Goal: Task Accomplishment & Management: Use online tool/utility

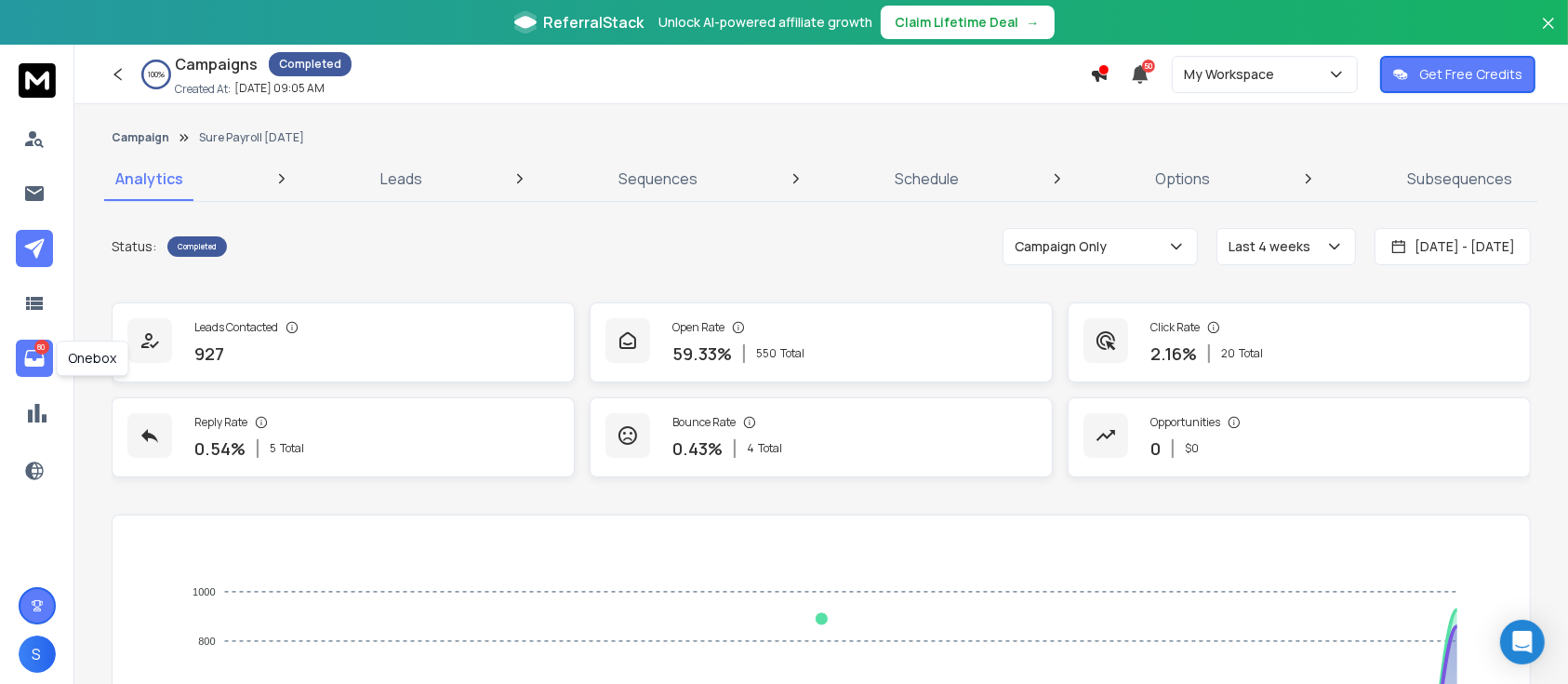
click at [30, 353] on icon at bounding box center [34, 358] width 23 height 23
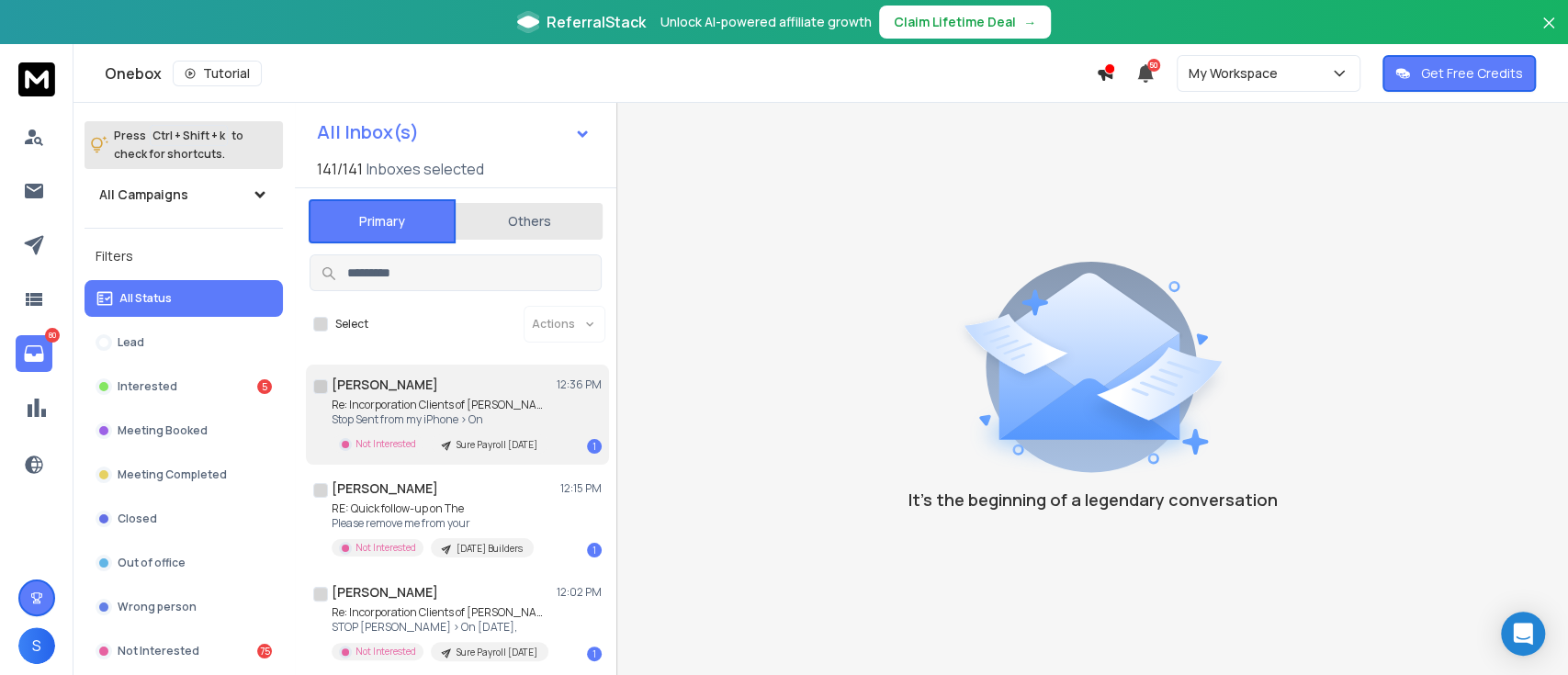
scroll to position [123, 0]
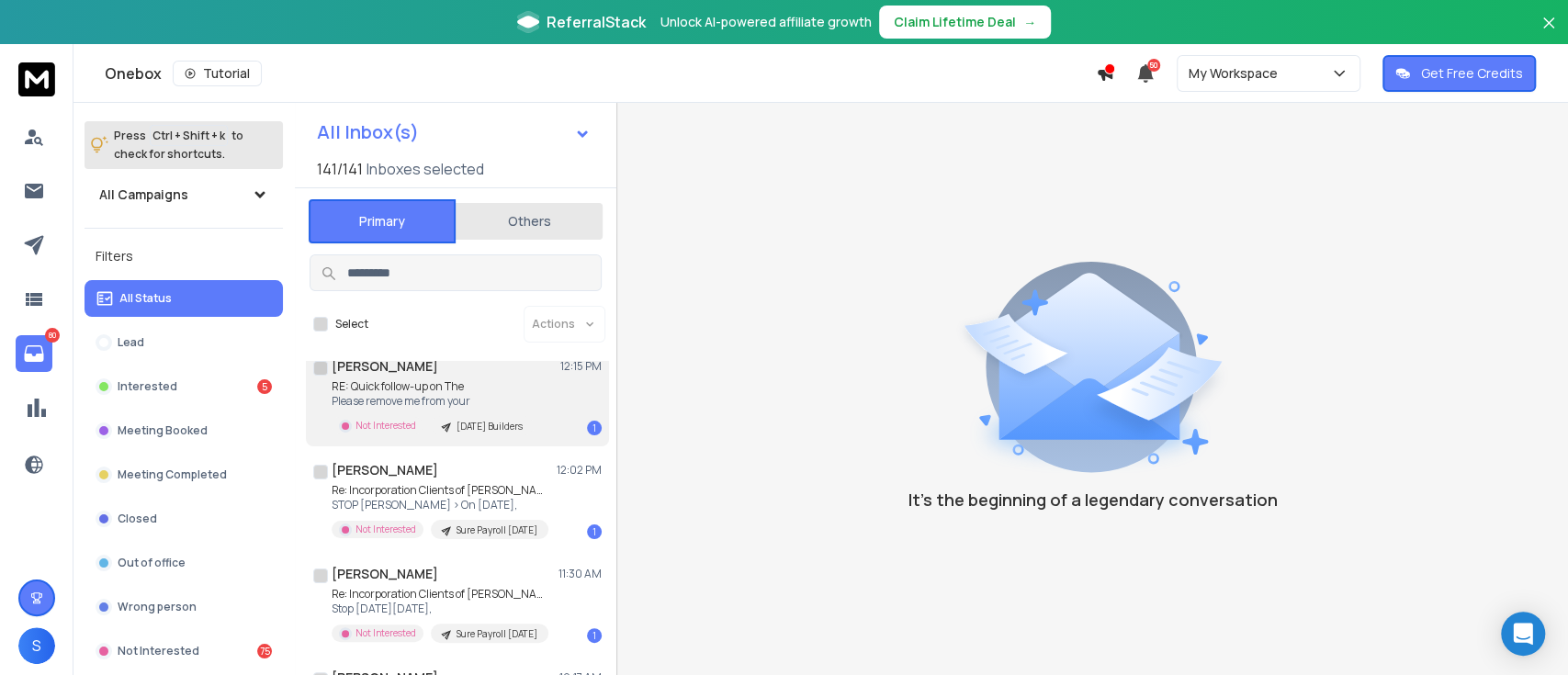
click at [397, 386] on p "RE: Quick follow-up on The" at bounding box center [433, 386] width 202 height 15
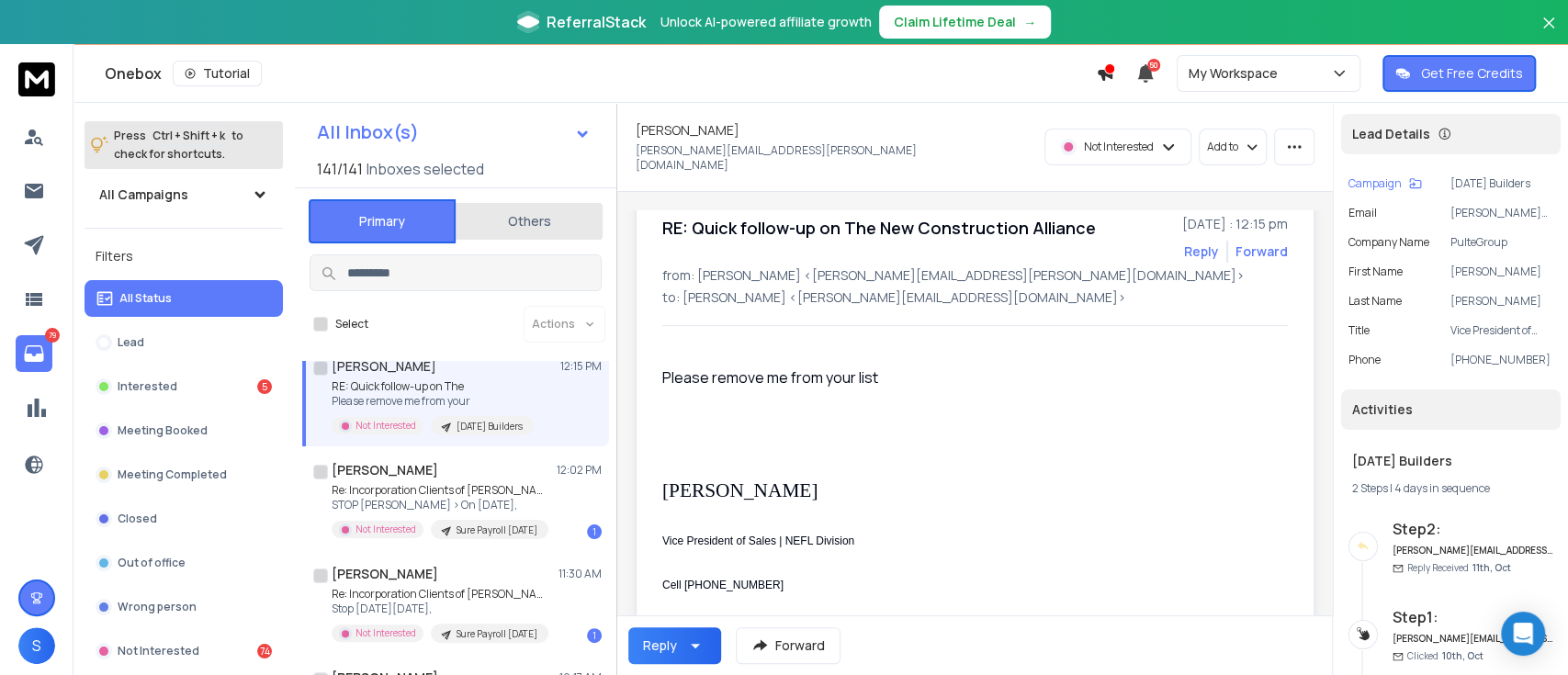
scroll to position [0, 0]
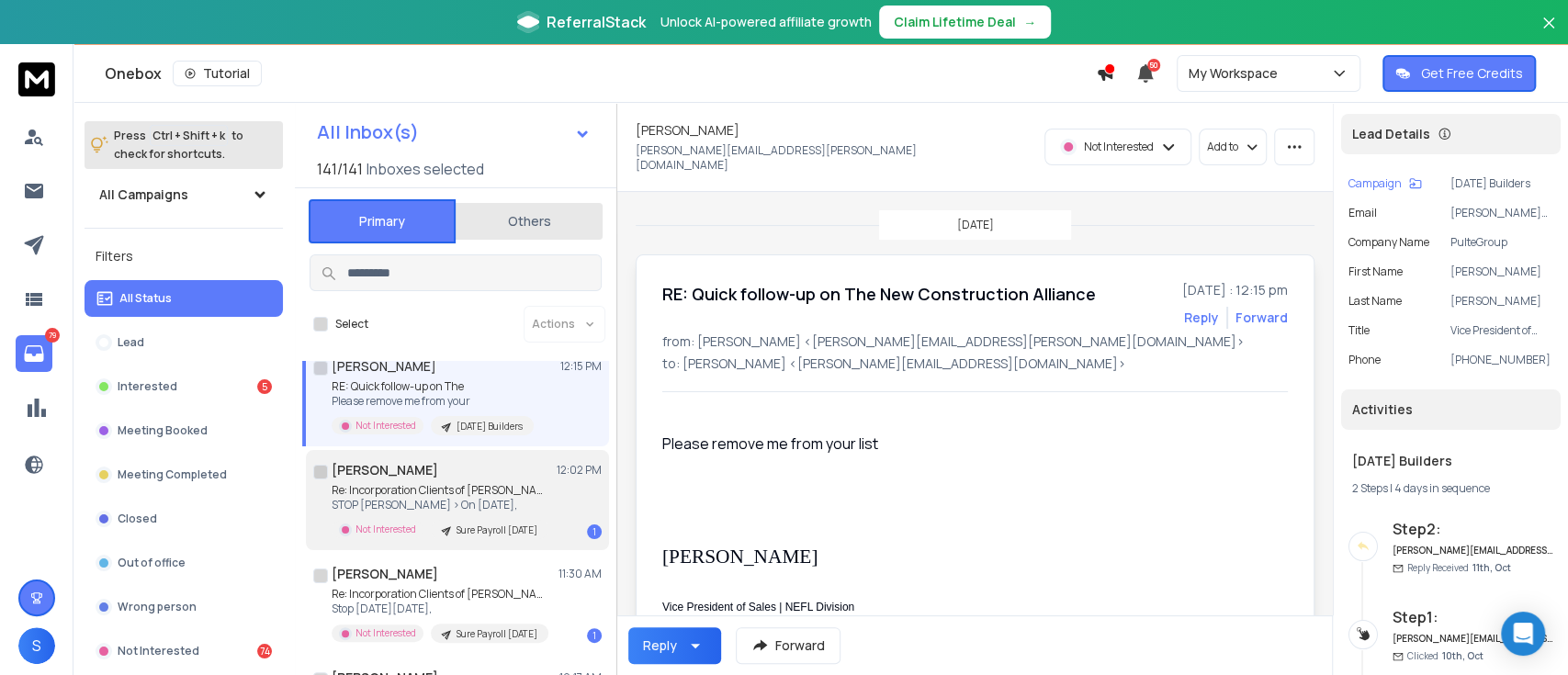
click at [359, 503] on p "STOP Karn Johnson > On Oct 11," at bounding box center [442, 505] width 221 height 15
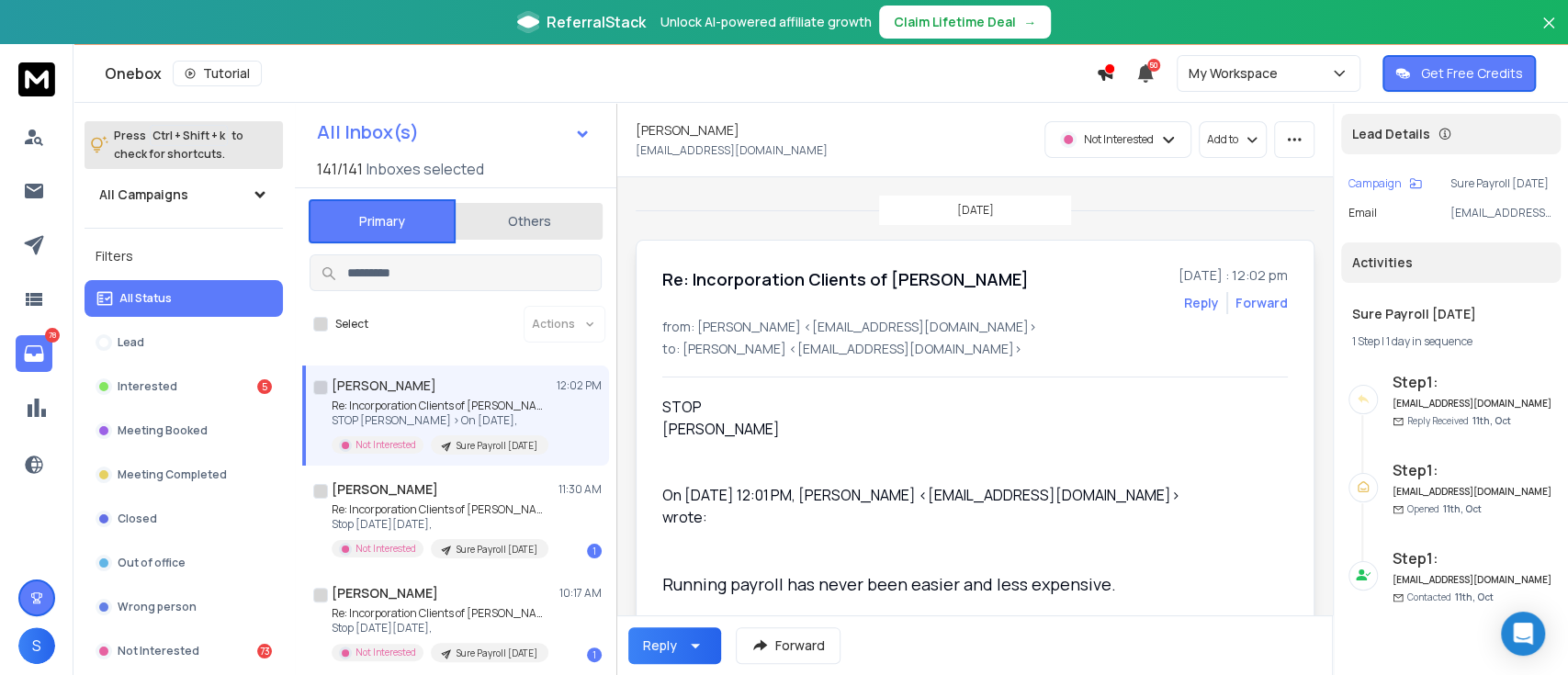
scroll to position [244, 0]
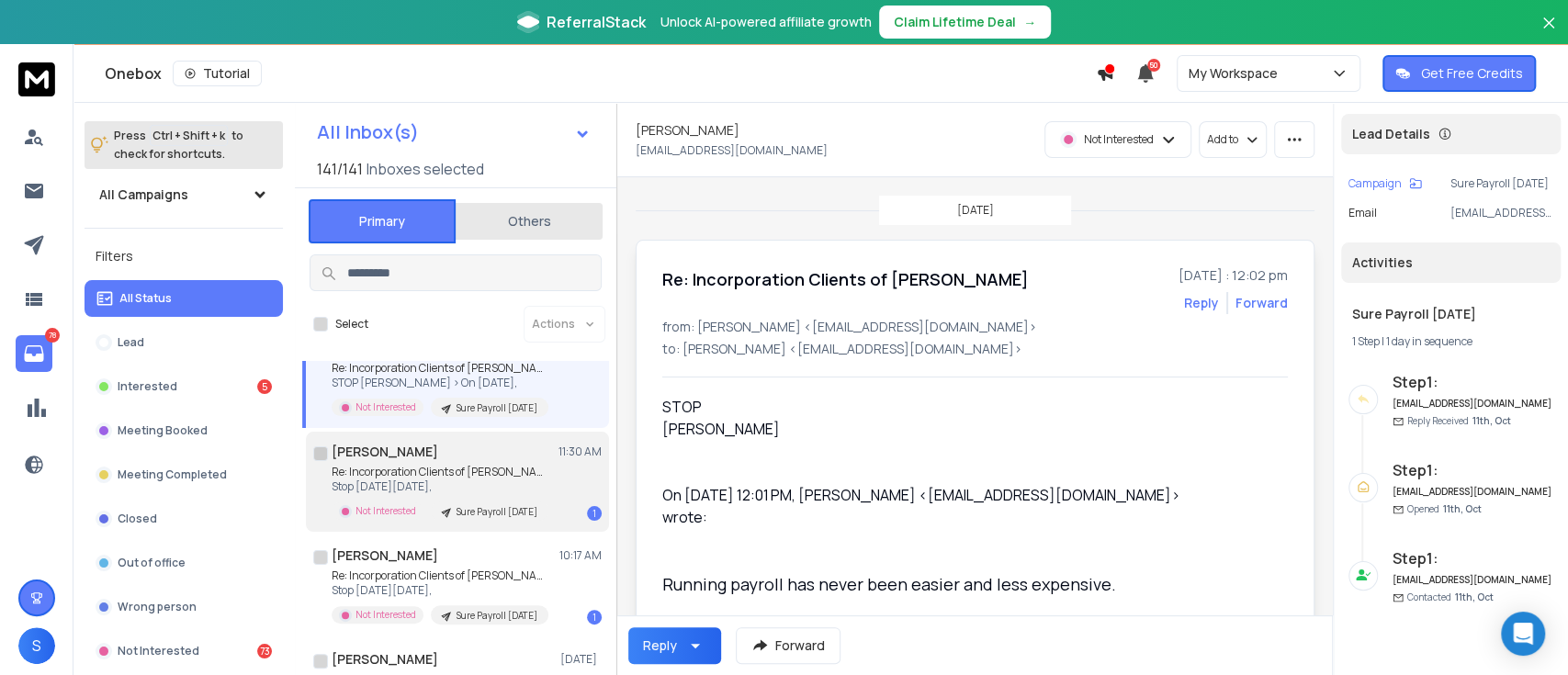
click at [368, 463] on div "Roger Haberman 11:30 AM Re: Incorporation Clients of Steve Stop On Sat, Oct 11,…" at bounding box center [467, 481] width 270 height 78
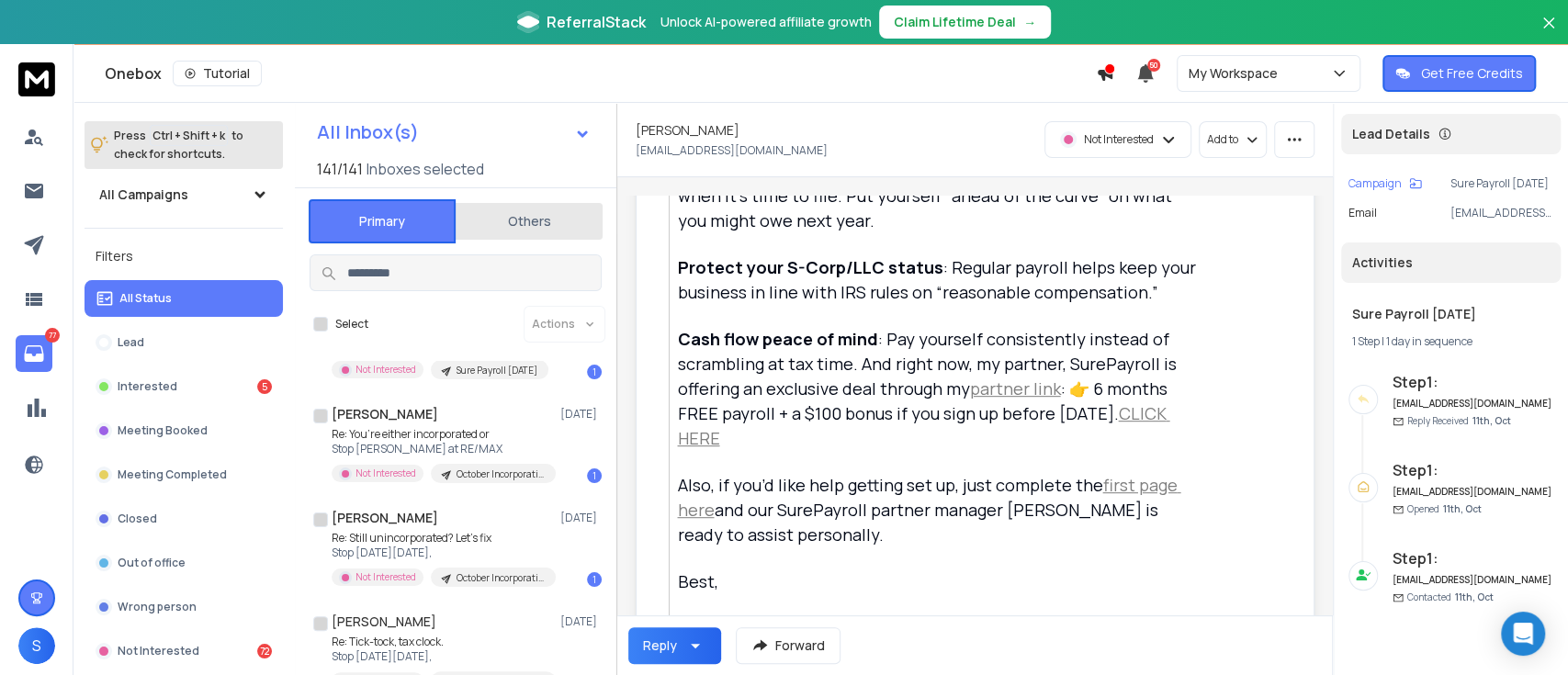
scroll to position [368, 0]
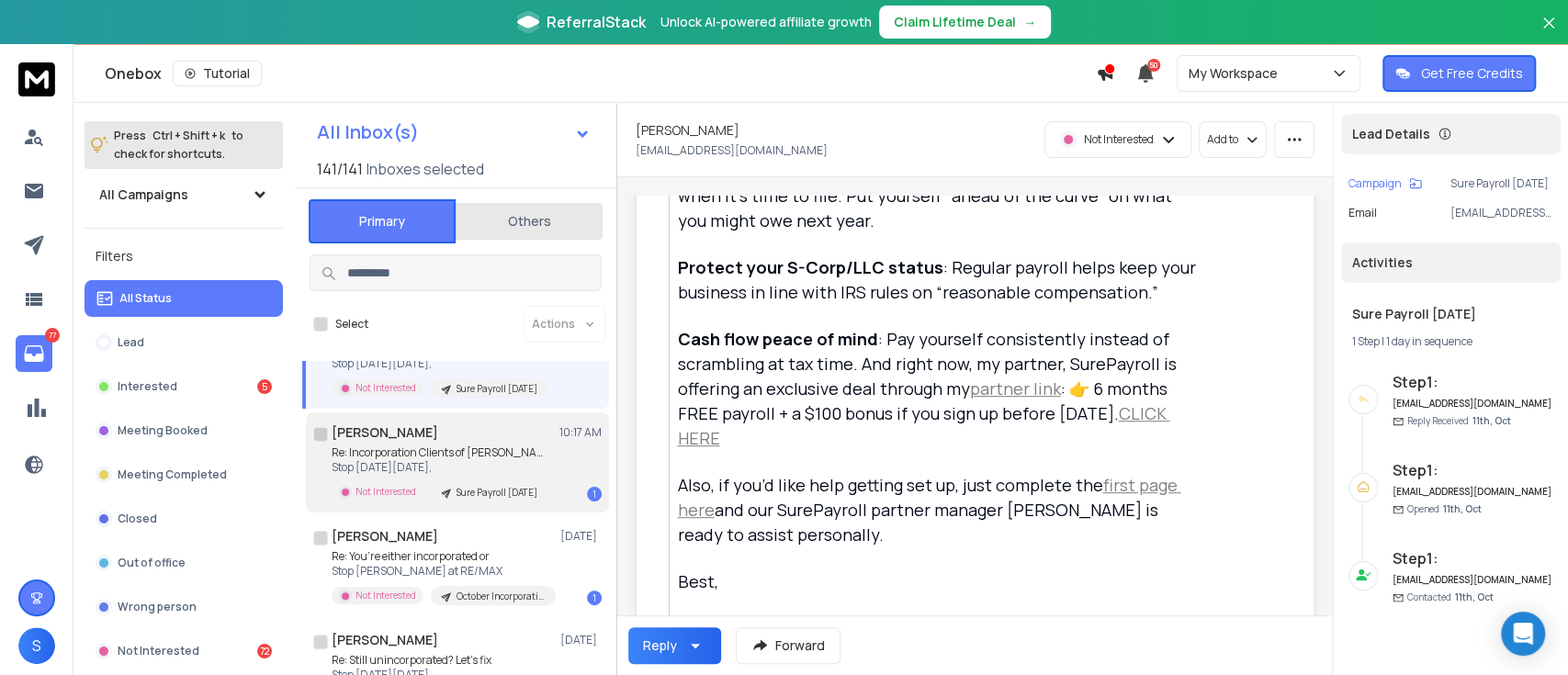
click at [372, 452] on p "Re: Incorporation Clients of Steve" at bounding box center [442, 452] width 221 height 15
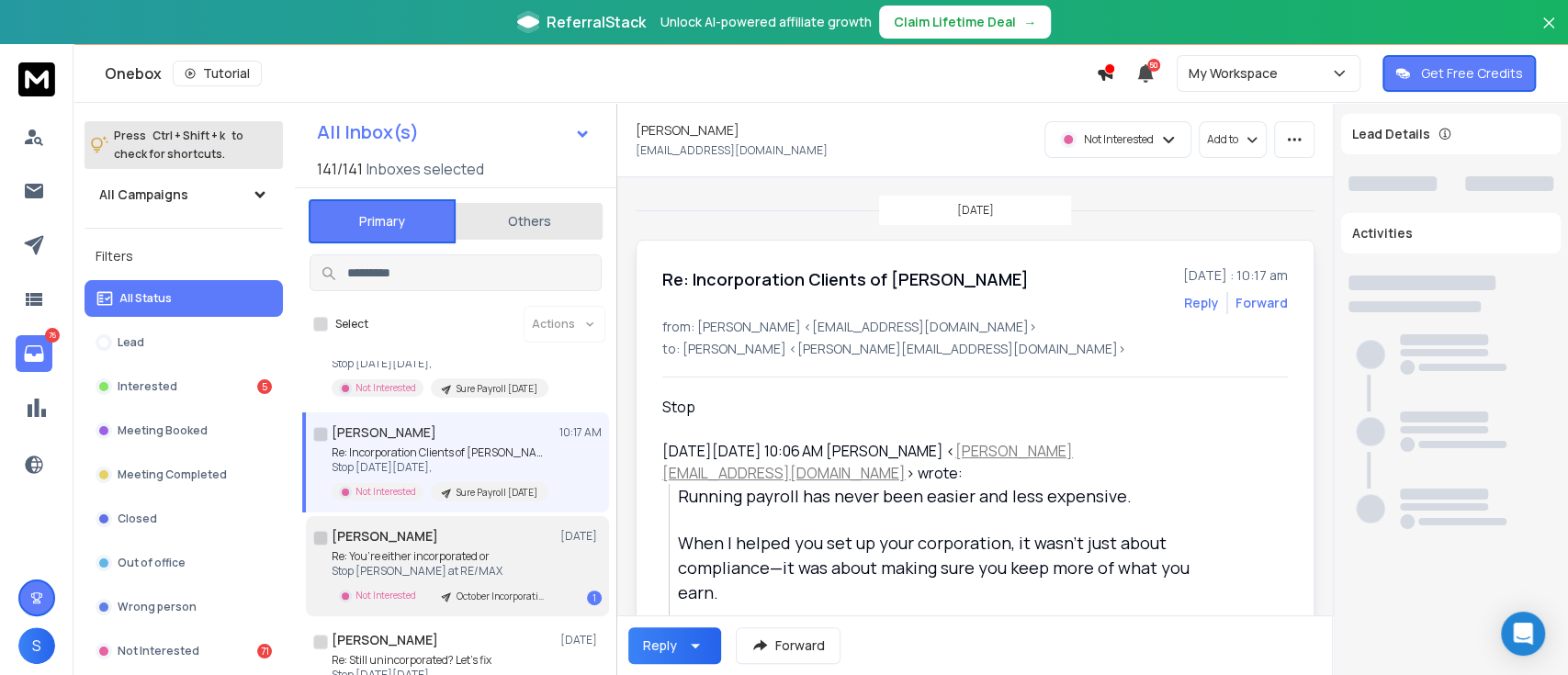
click at [367, 567] on p "Stop Vera Agnor at RE/MAX" at bounding box center [442, 571] width 221 height 15
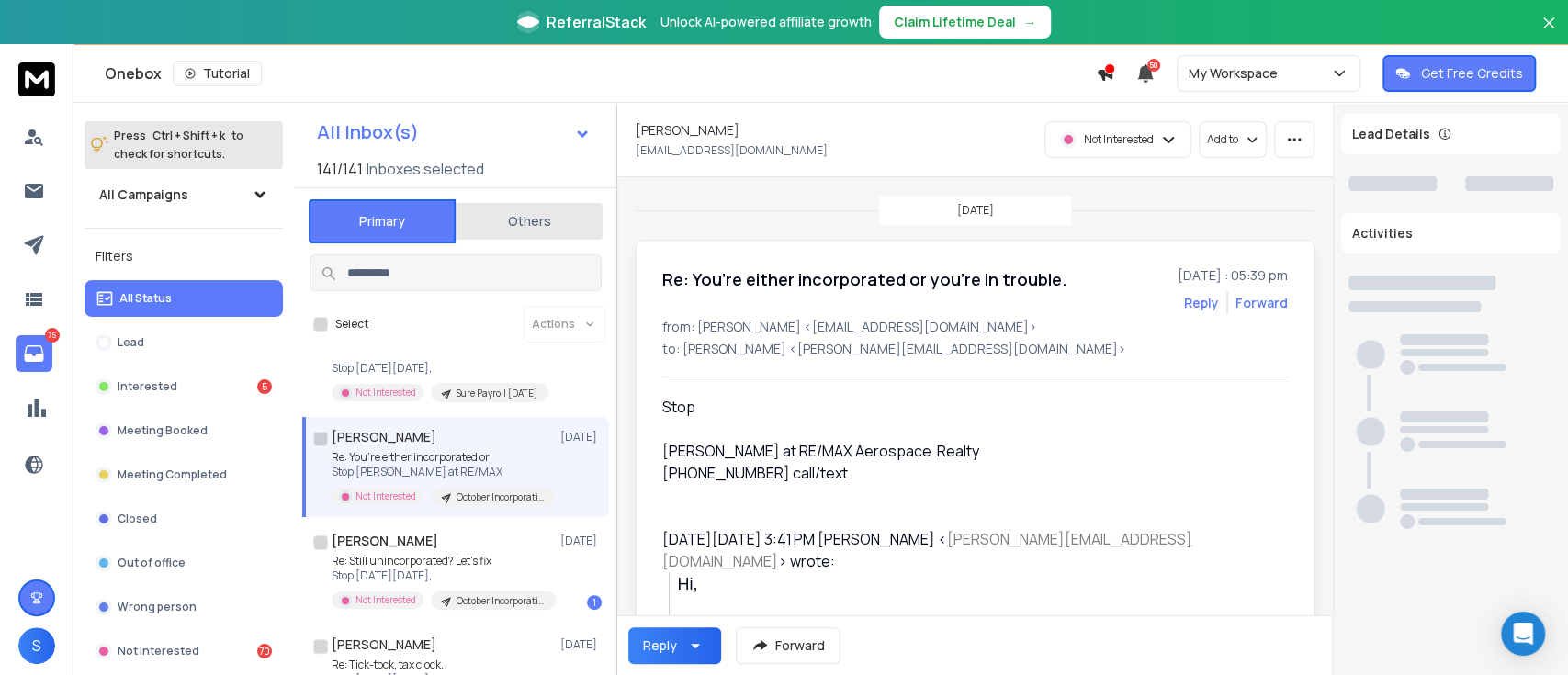
scroll to position [489, 0]
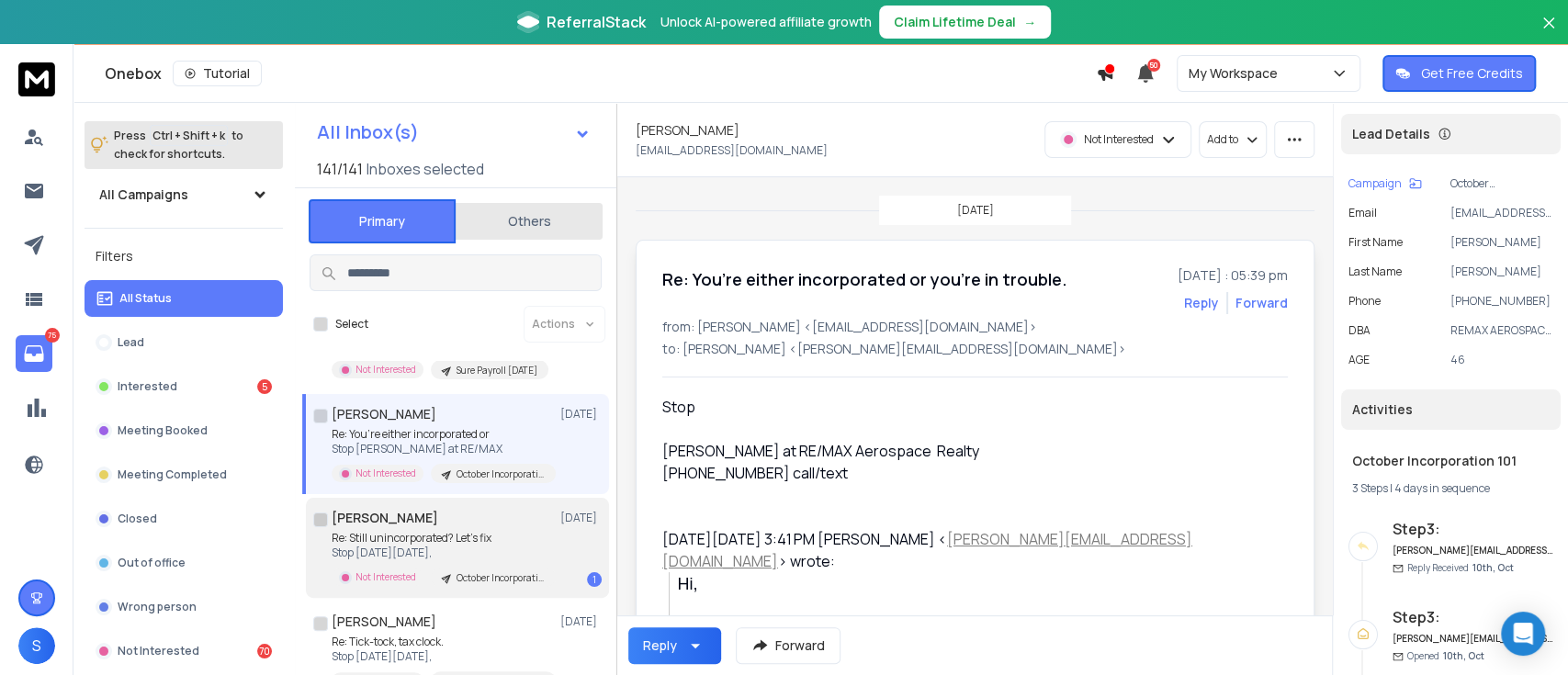
click at [410, 536] on p "Re: Still unincorporated? Let’s fix" at bounding box center [442, 538] width 221 height 15
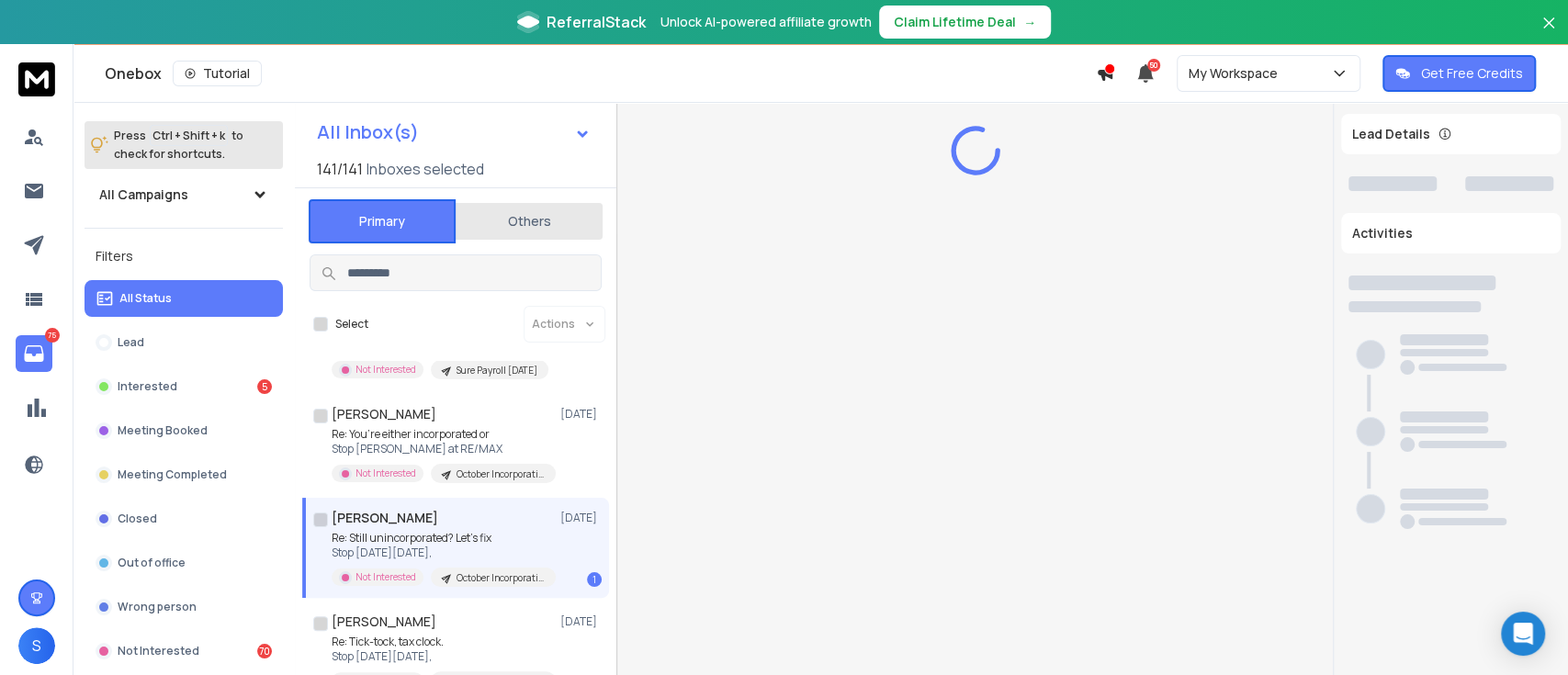
scroll to position [612, 0]
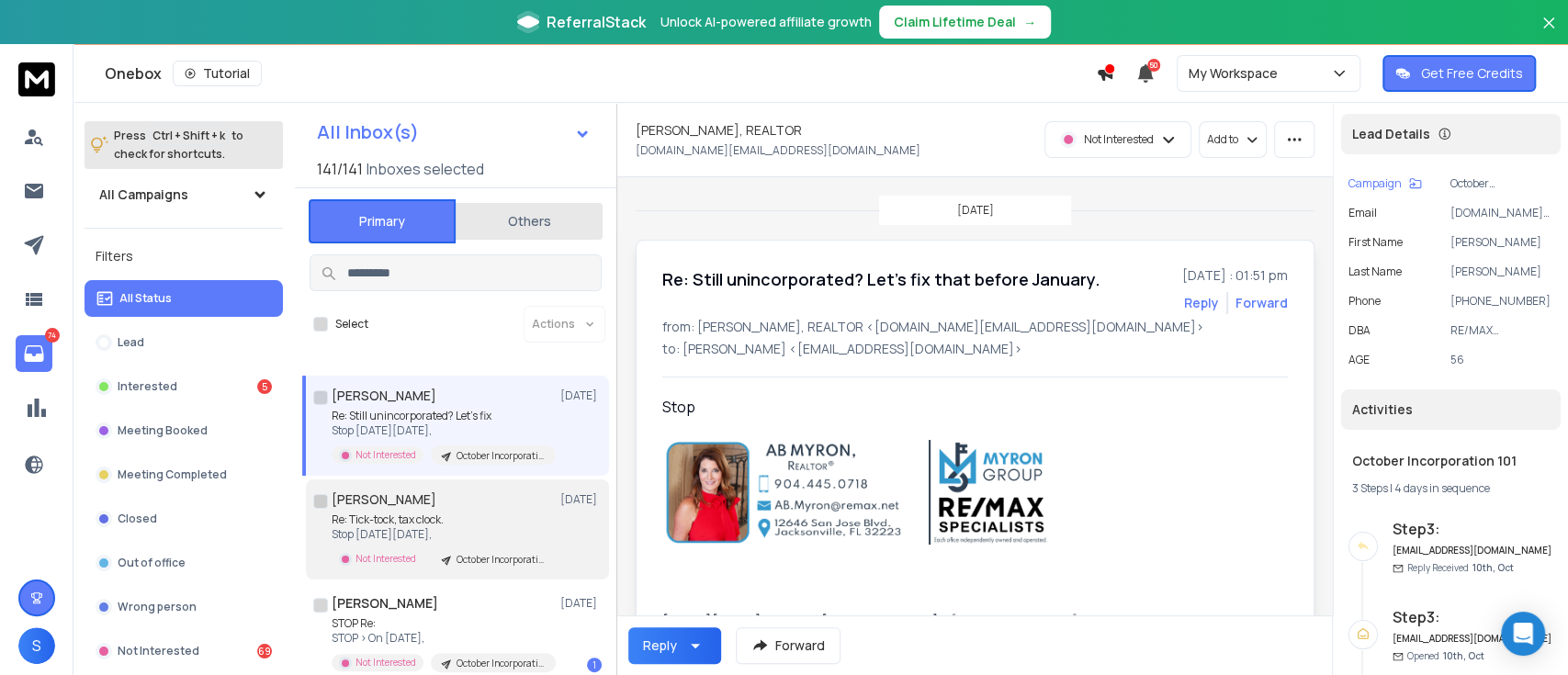
click at [384, 519] on p "Re: Tick-tock, tax clock." at bounding box center [442, 519] width 221 height 15
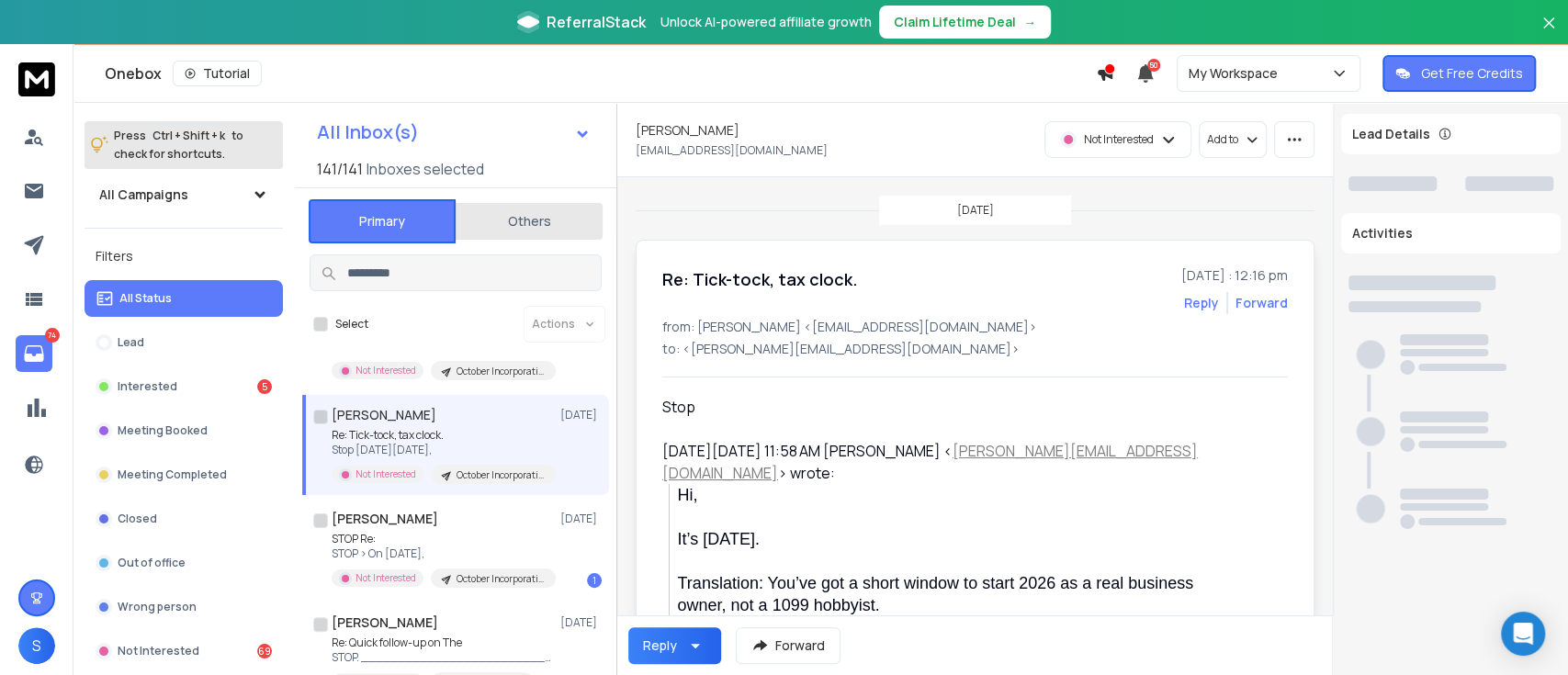
scroll to position [734, 0]
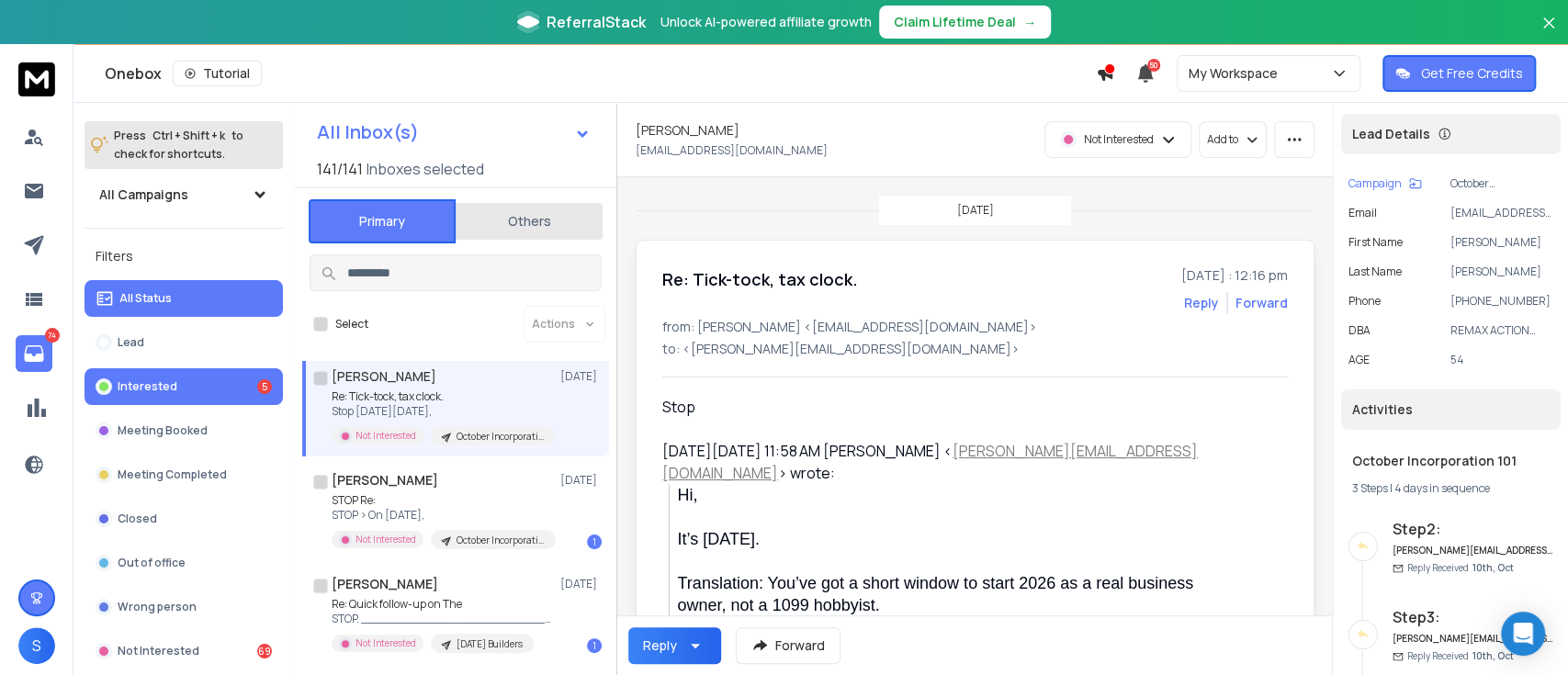
click at [152, 388] on p "Interested" at bounding box center [147, 386] width 59 height 15
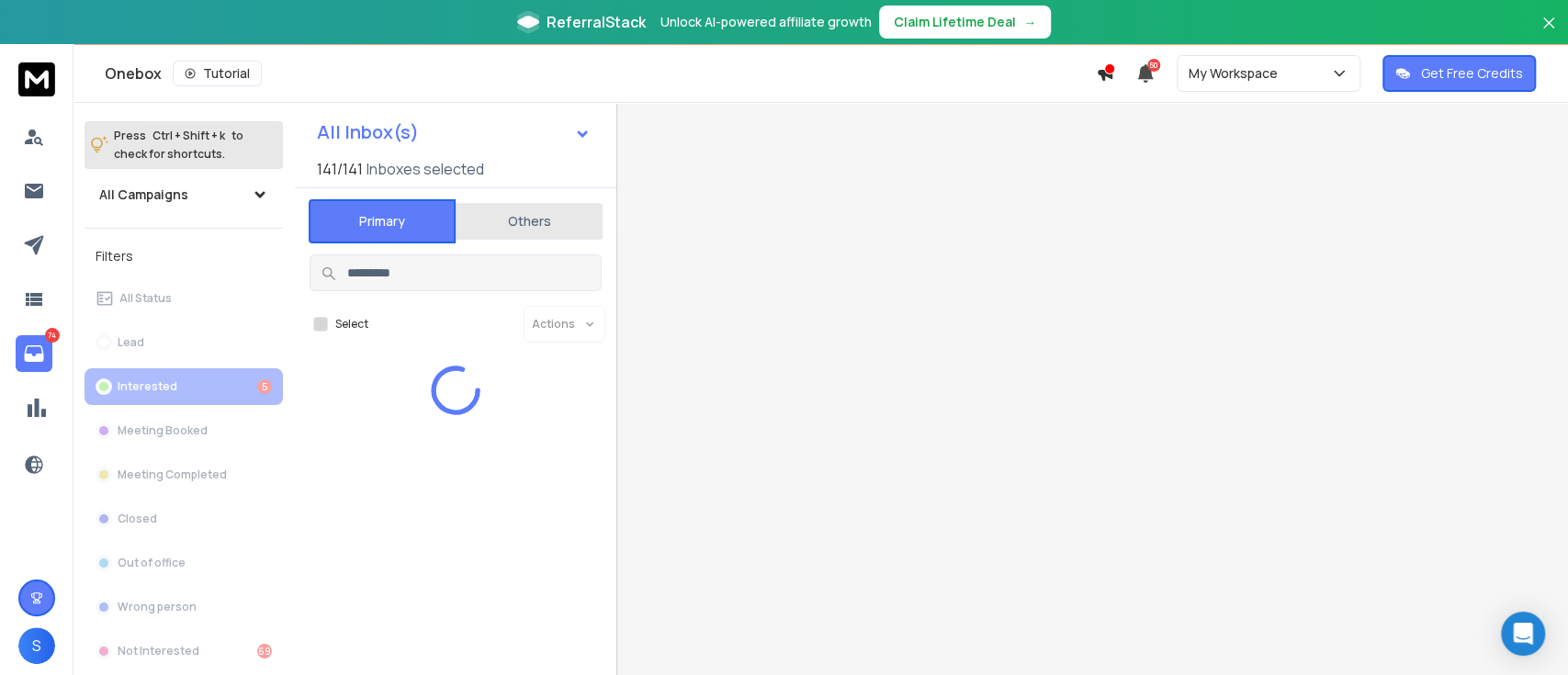
scroll to position [0, 0]
